Goal: Find contact information: Find contact information

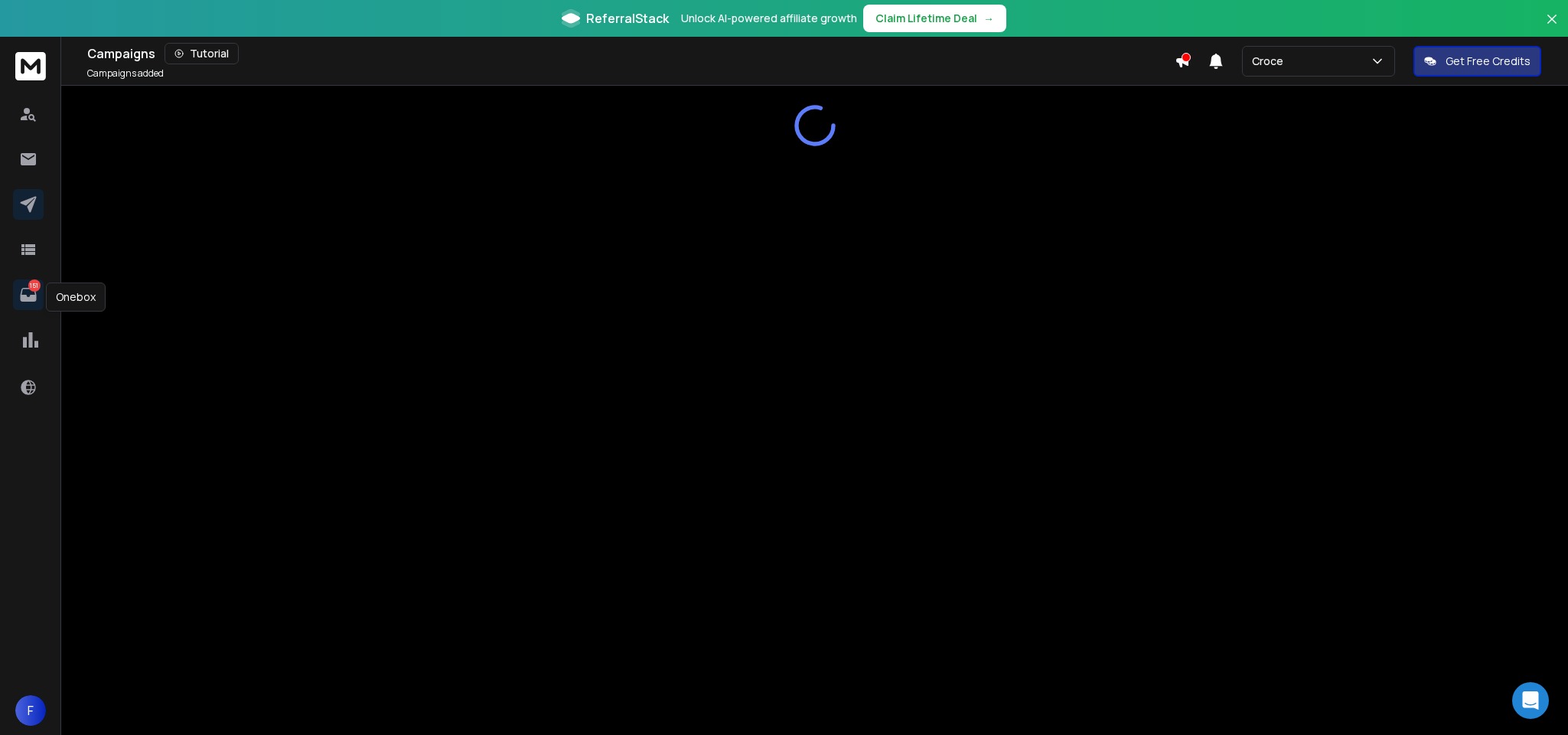
click at [28, 296] on icon at bounding box center [28, 295] width 18 height 18
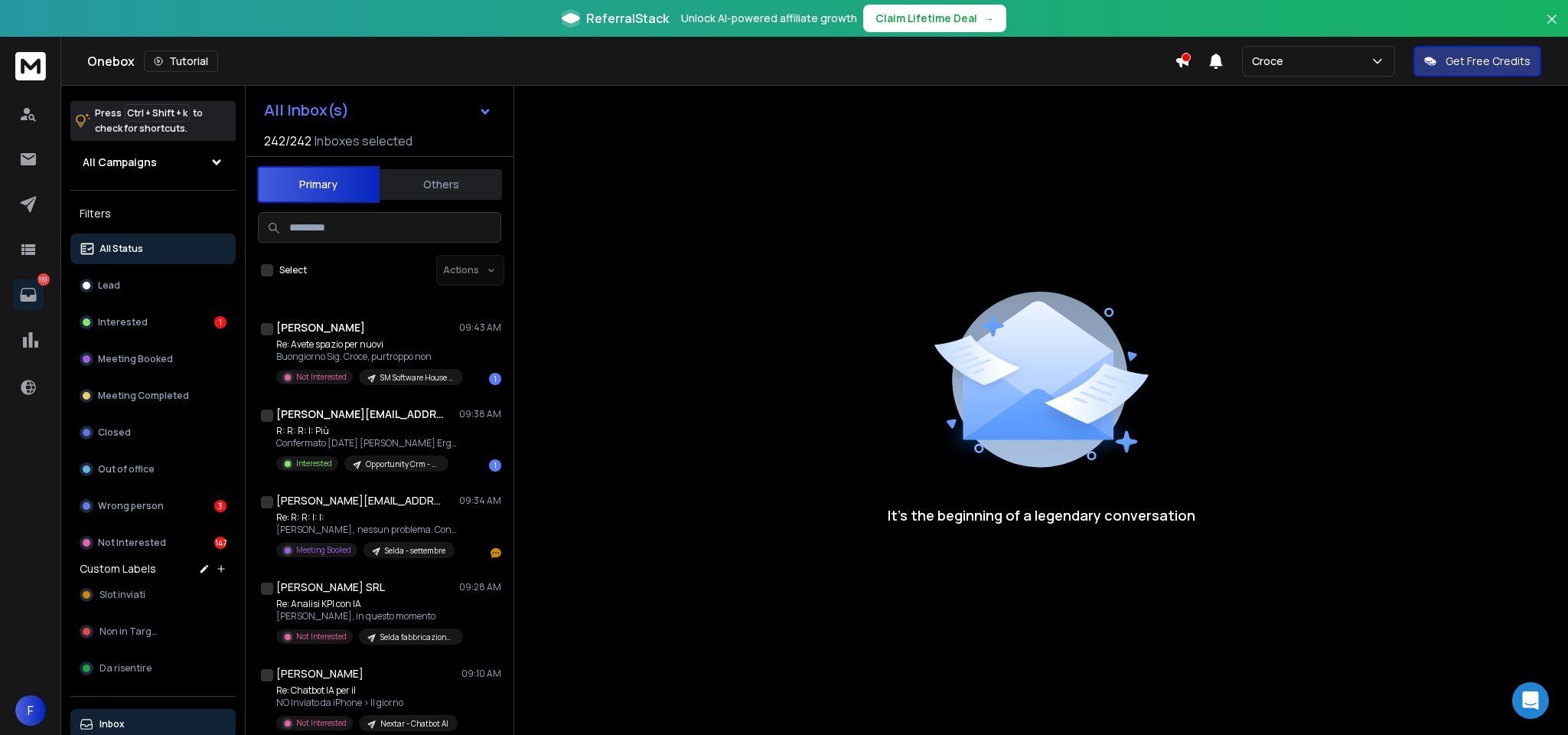
scroll to position [522, 0]
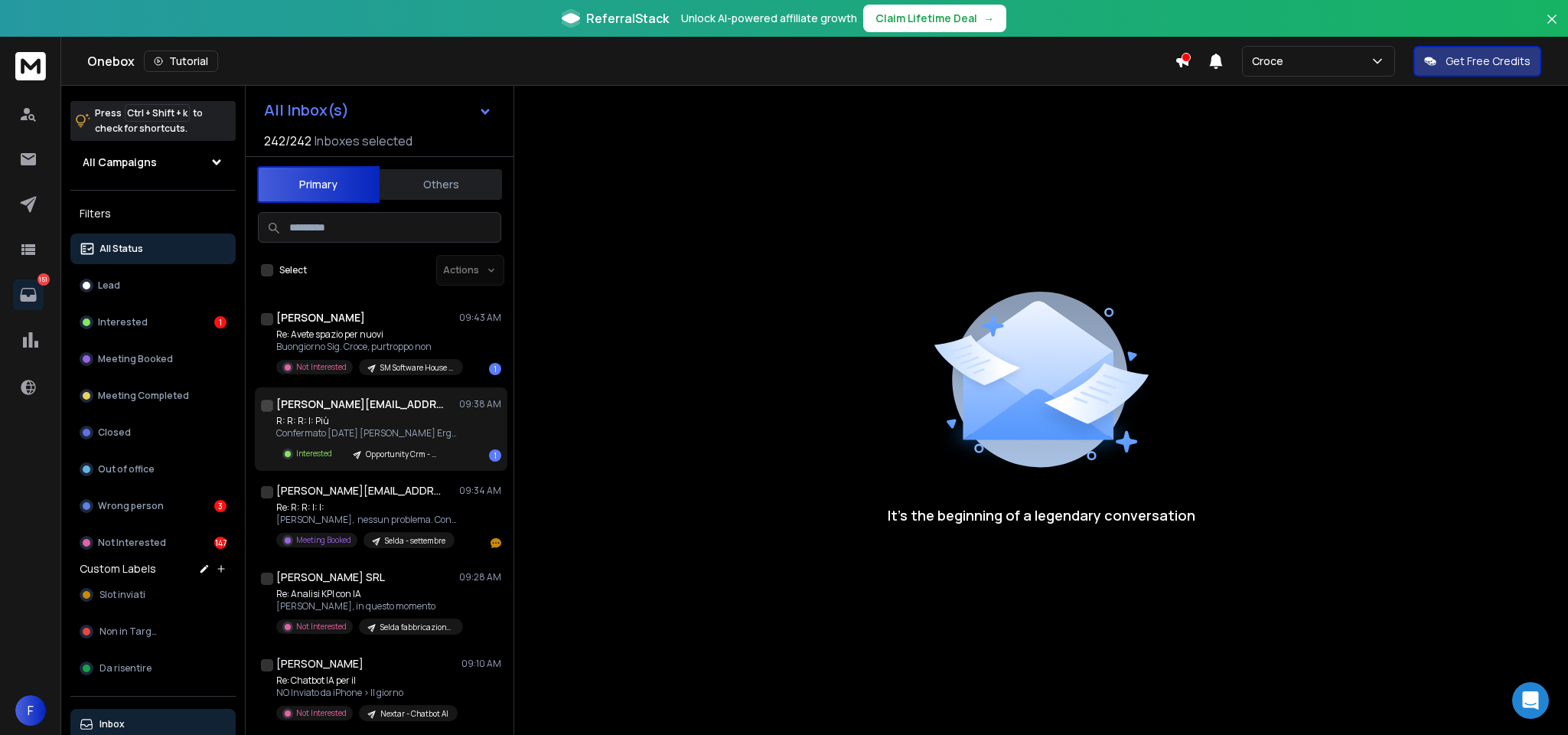
click at [473, 421] on div "R: R: R: I: Più Confermato [DATE] [PERSON_NAME] Ergogreen Interested Opportunit…" at bounding box center [388, 438] width 225 height 47
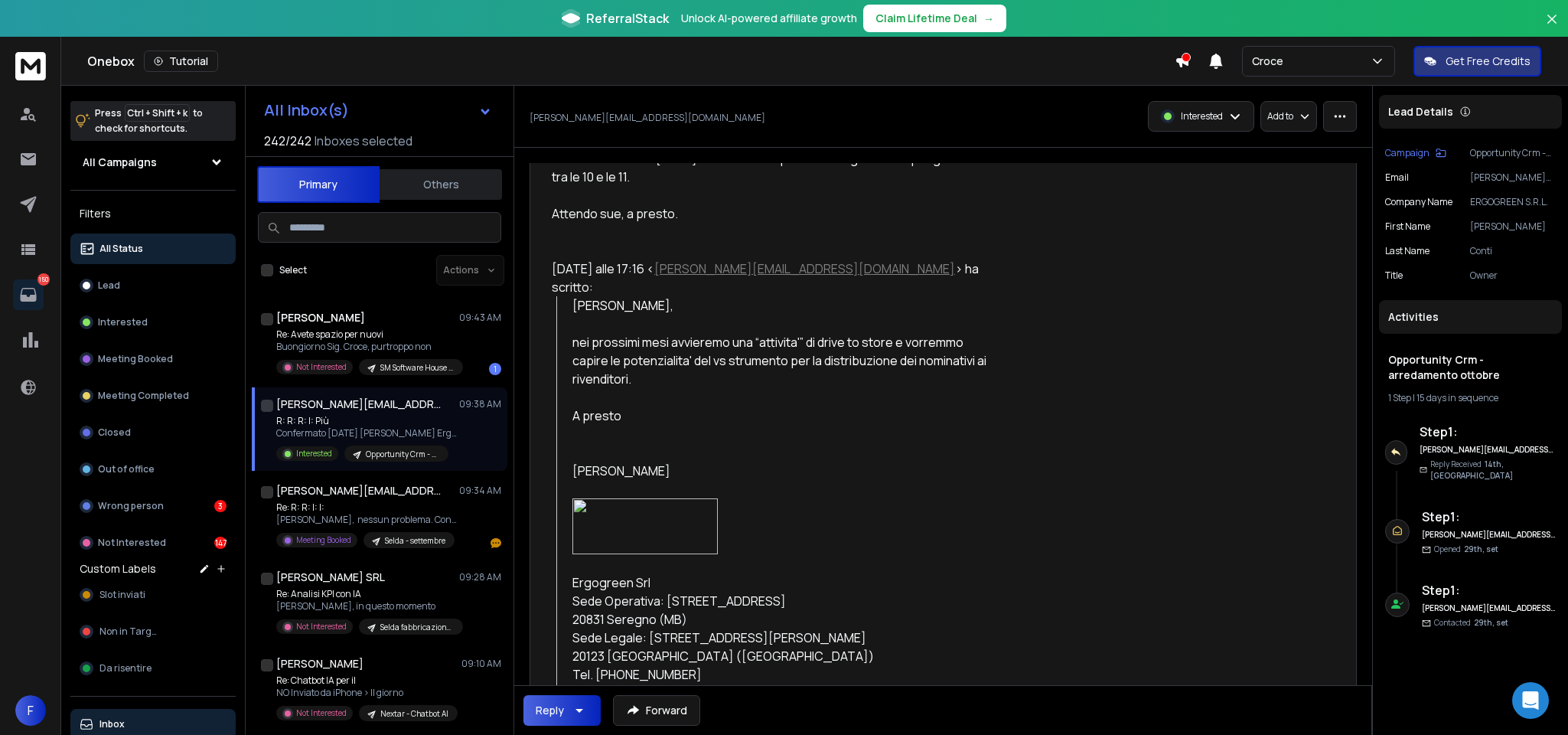
scroll to position [925, 0]
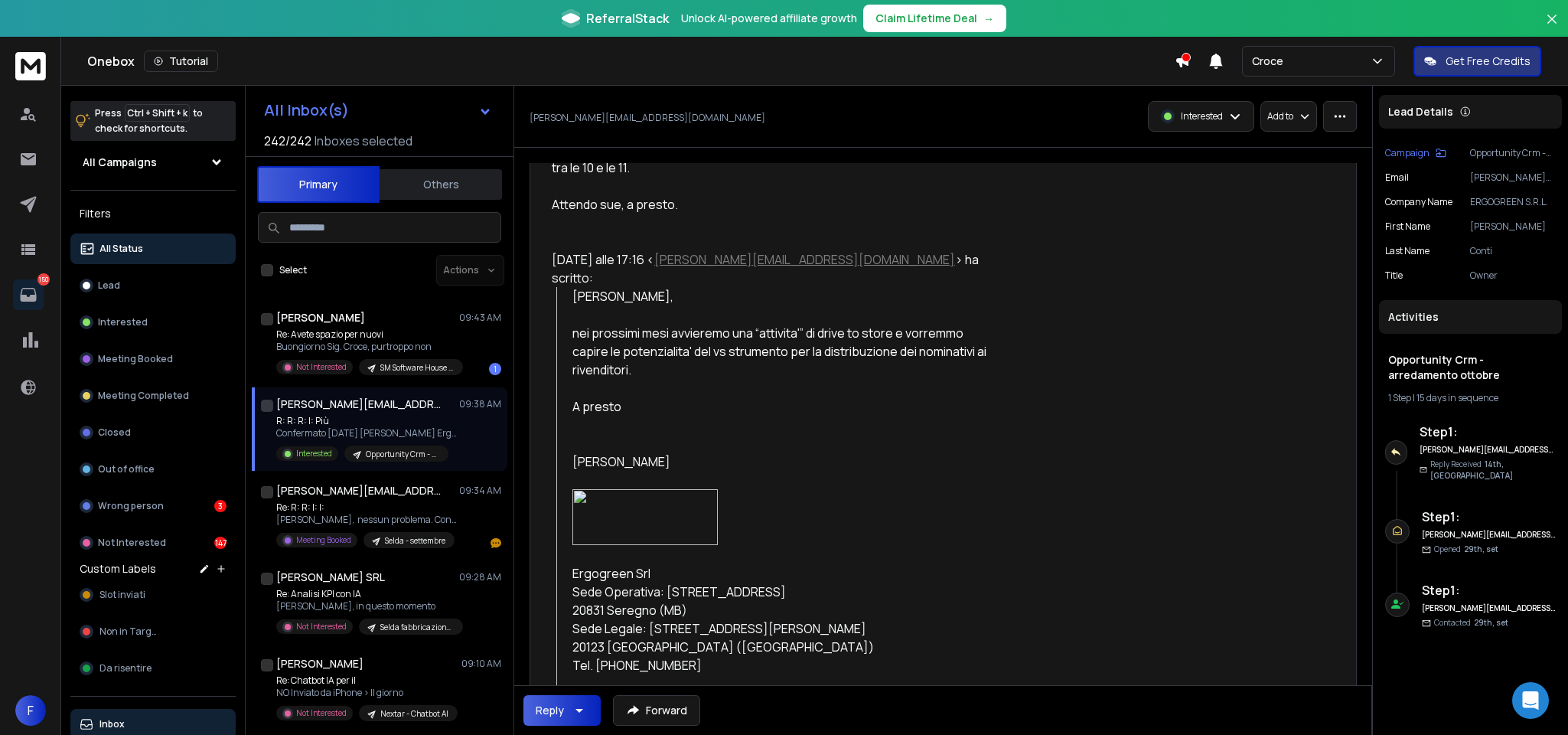
click at [726, 338] on span "nei prossimi mesi avvieremo una “attivita'” di drive to store e vorremmo capire…" at bounding box center [780, 351] width 416 height 53
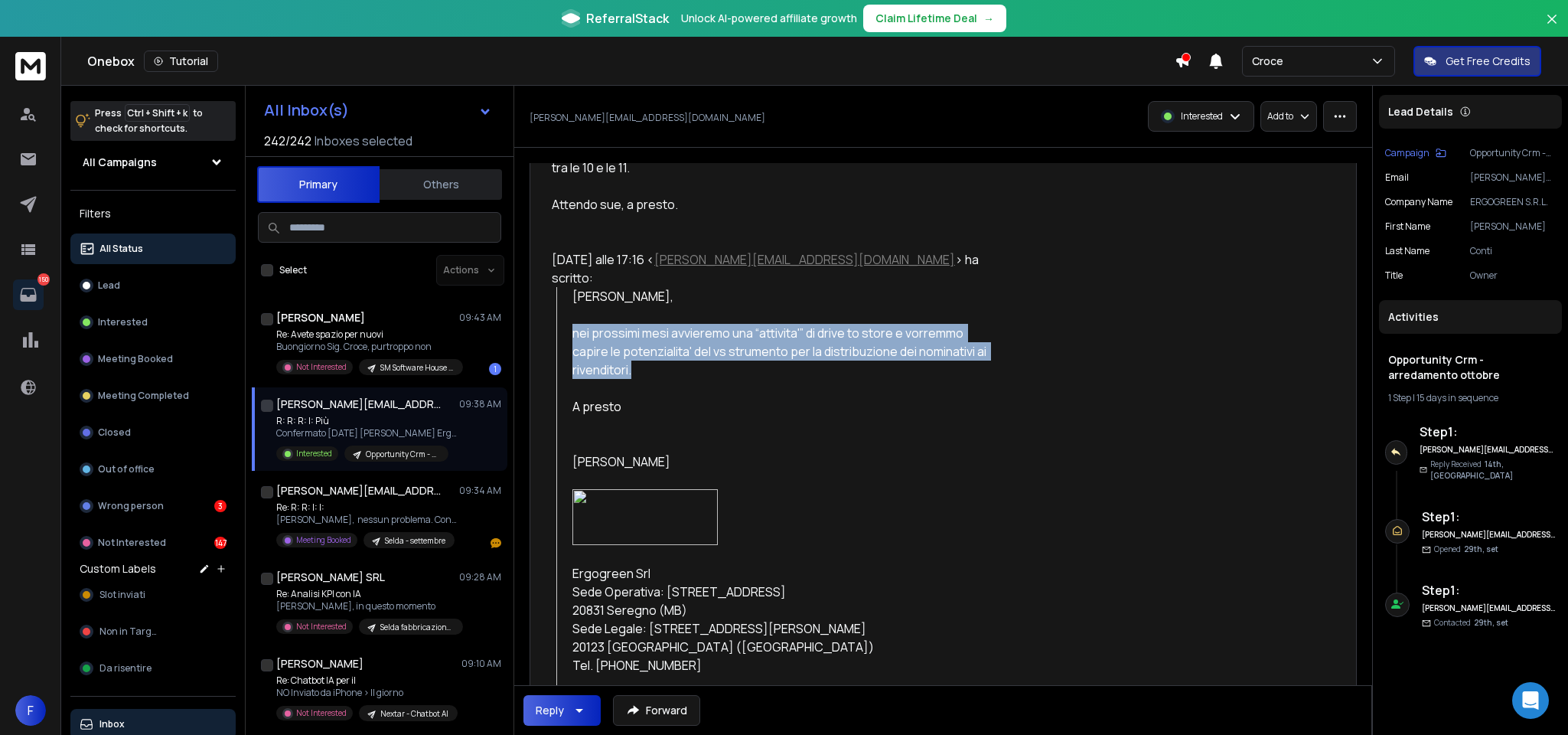
click at [726, 338] on span "nei prossimi mesi avvieremo una “attivita'” di drive to store e vorremmo capire…" at bounding box center [780, 351] width 416 height 53
copy span "nei prossimi mesi avvieremo una “attivita'” di drive to store e vorremmo capire…"
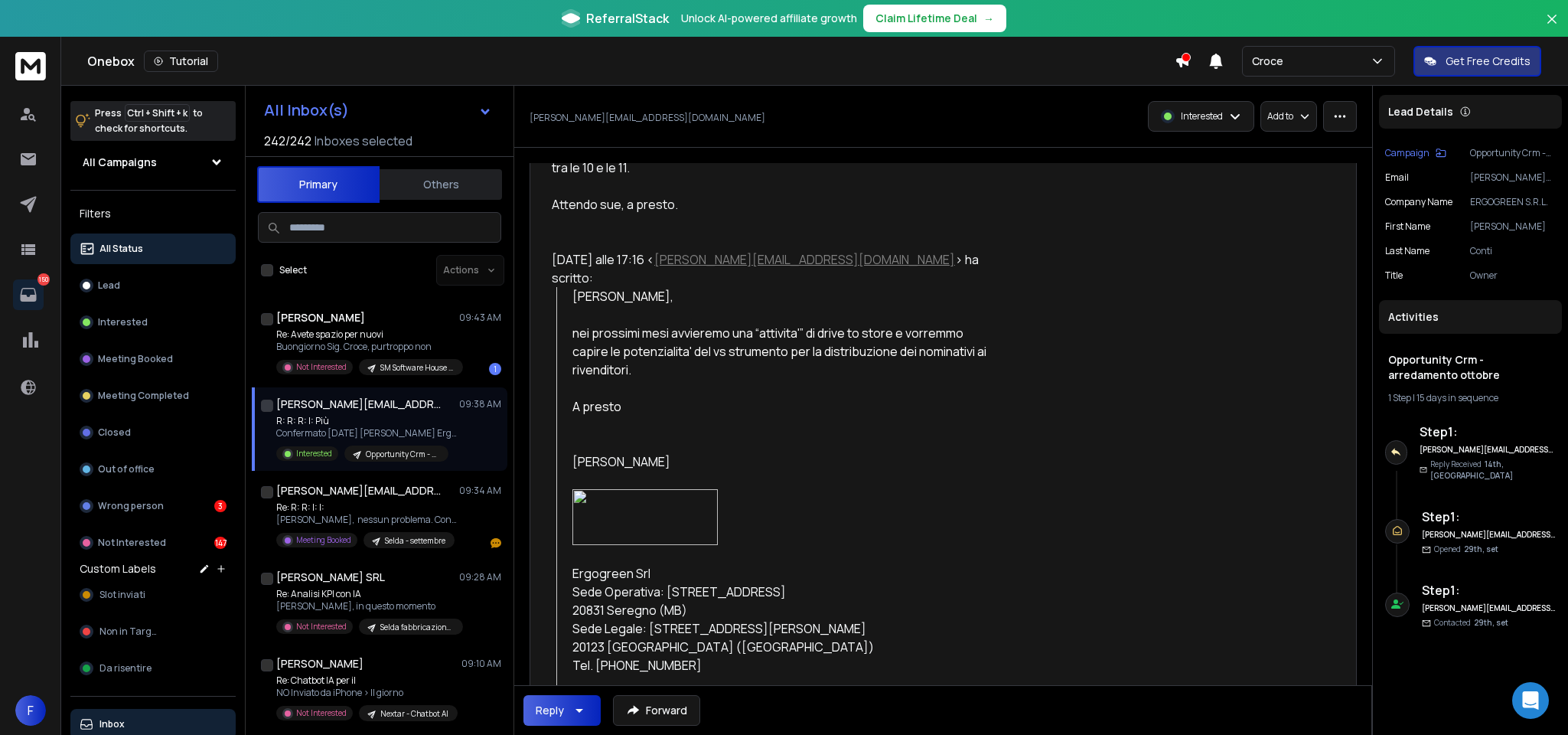
click at [1371, 303] on div "[DATE] R: R: R: I: Più vendite dai lead [DATE] : 09:38 am Reply Forward from: <…" at bounding box center [943, 492] width 858 height 658
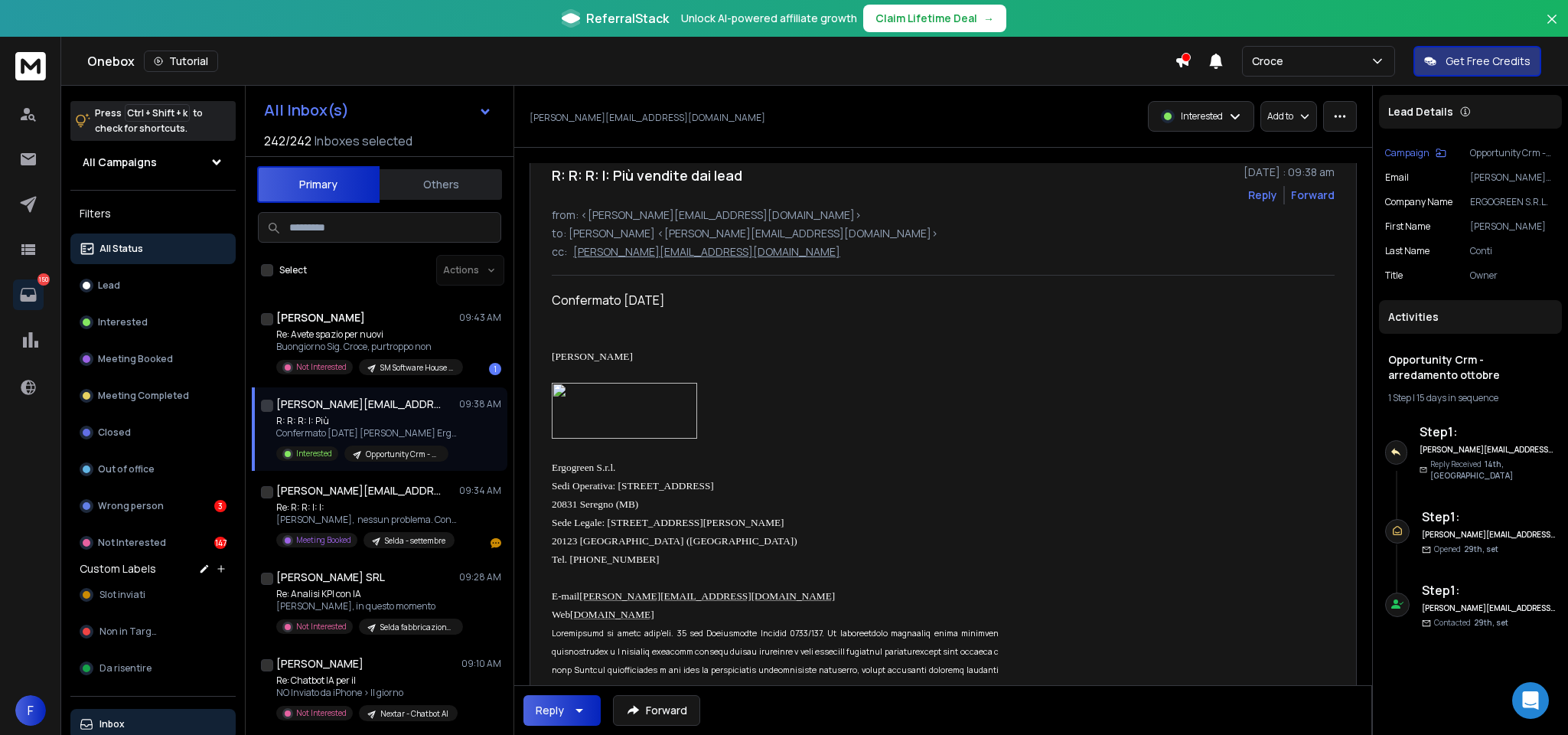
scroll to position [0, 0]
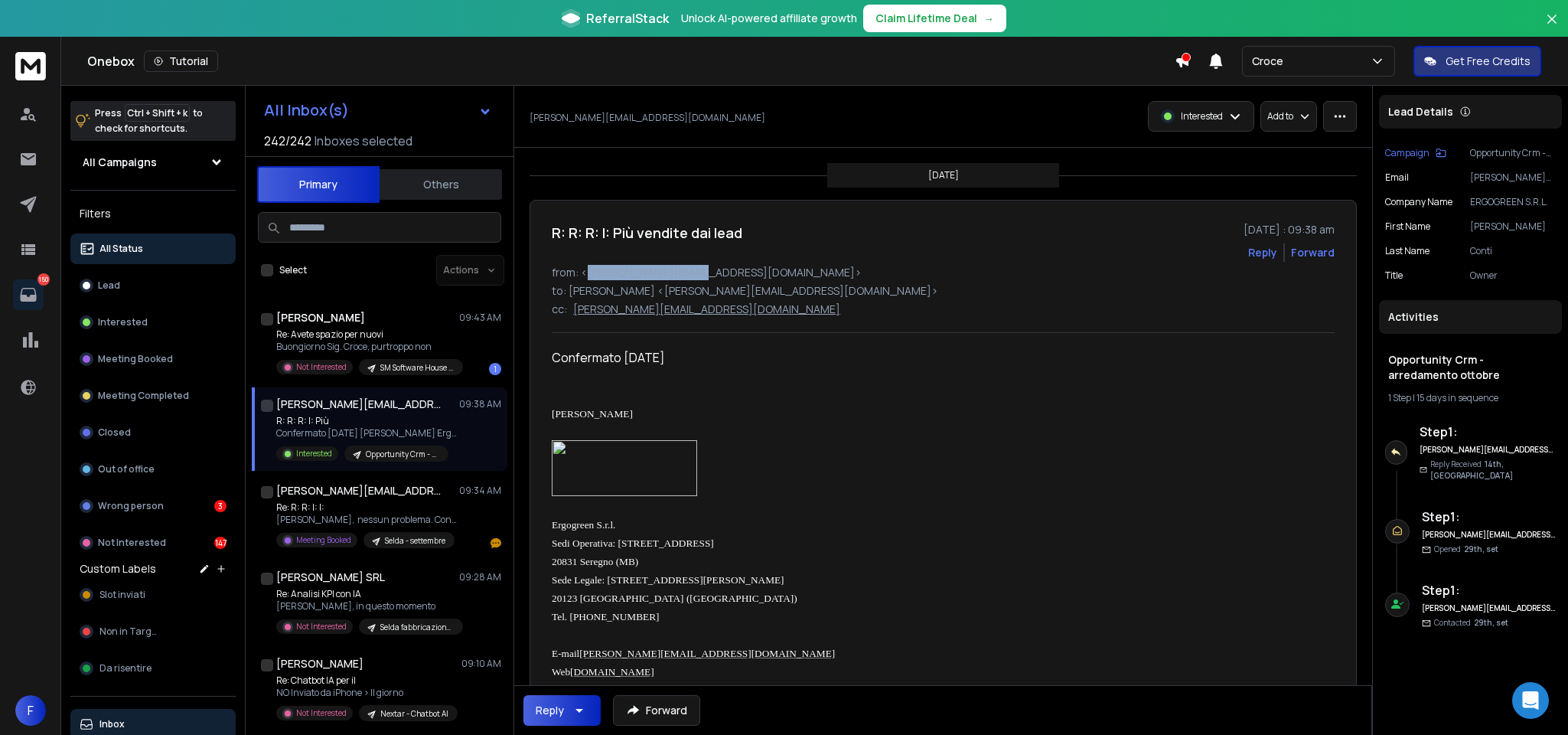
drag, startPoint x: 587, startPoint y: 271, endPoint x: 689, endPoint y: 271, distance: 102.0
click at [689, 271] on p "from: <[PERSON_NAME][EMAIL_ADDRESS][DOMAIN_NAME]>" at bounding box center [943, 272] width 783 height 15
copy p "[PERSON_NAME][EMAIL_ADDRESS][DOMAIN_NAME]"
drag, startPoint x: 792, startPoint y: 311, endPoint x: 574, endPoint y: 313, distance: 218.0
click at [574, 313] on div "cc: [PERSON_NAME][EMAIL_ADDRESS][DOMAIN_NAME] Add to Lead List Add to Campaign" at bounding box center [943, 309] width 783 height 15
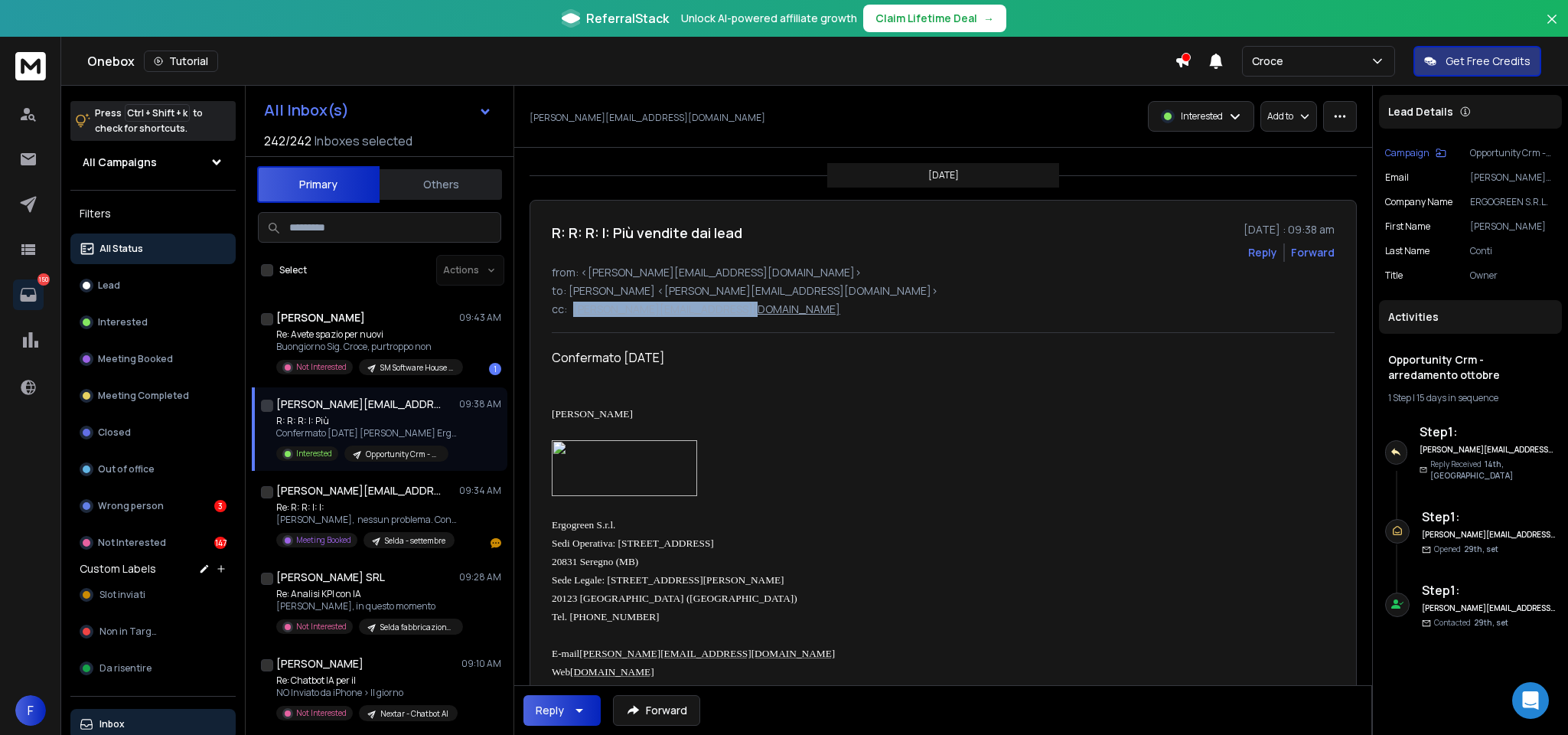
copy p "[PERSON_NAME][EMAIL_ADDRESS][DOMAIN_NAME]"
